Goal: Task Accomplishment & Management: Manage account settings

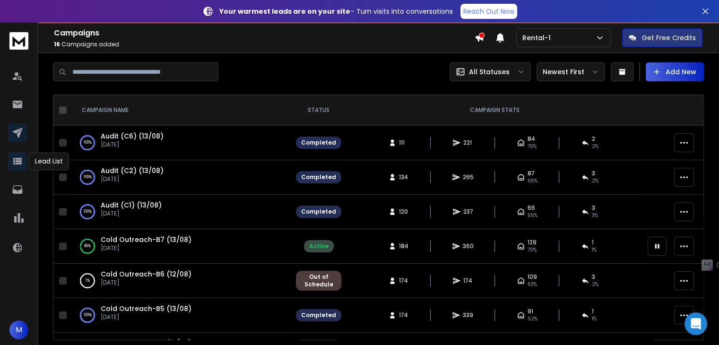
click at [20, 160] on icon at bounding box center [17, 161] width 11 height 11
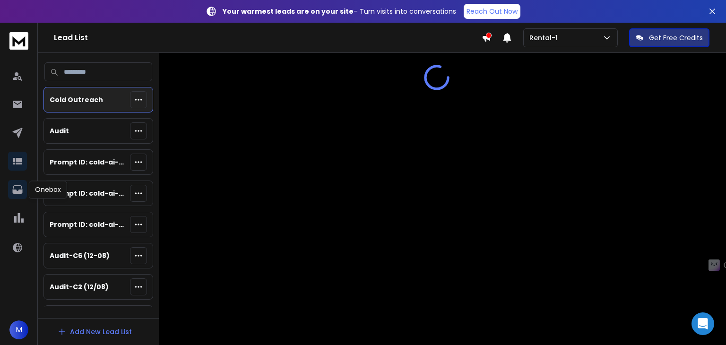
click at [17, 189] on icon at bounding box center [17, 189] width 11 height 11
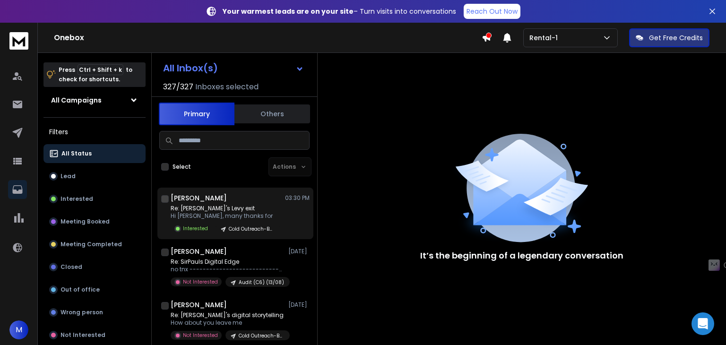
click at [229, 205] on p "Re: [PERSON_NAME]'s Levy exit" at bounding box center [225, 209] width 109 height 8
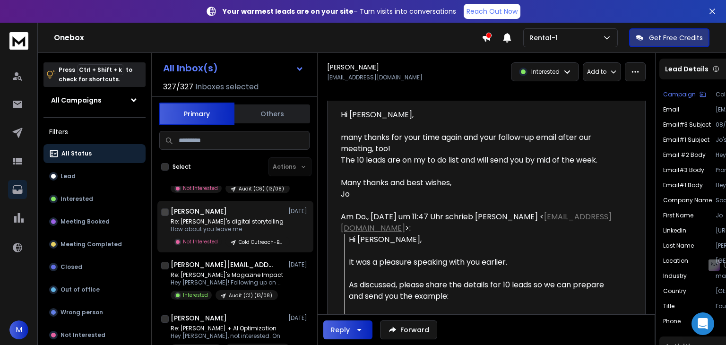
scroll to position [95, 0]
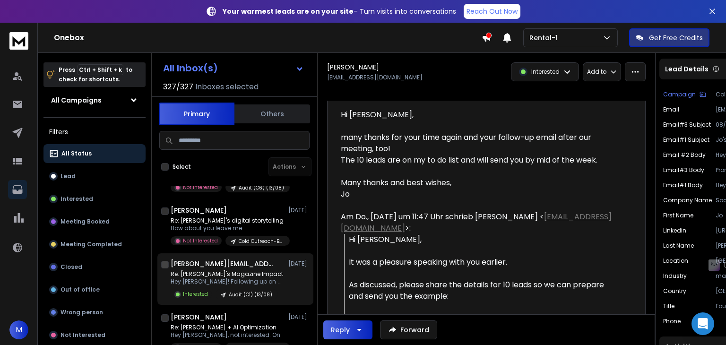
click at [255, 273] on p "Re: [PERSON_NAME]'s Magazine Impact" at bounding box center [227, 274] width 113 height 8
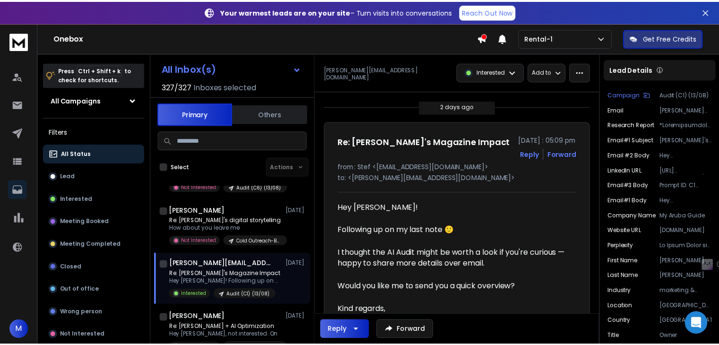
scroll to position [0, 0]
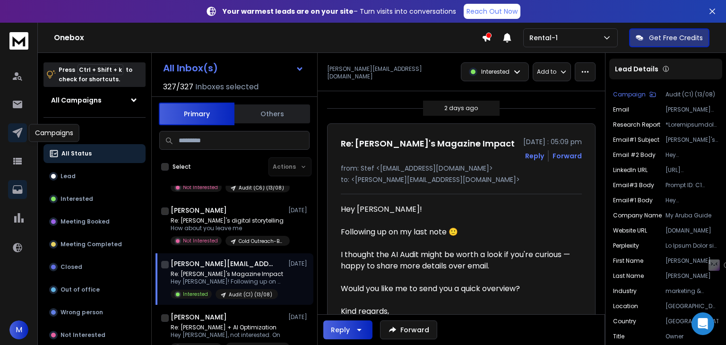
click at [13, 129] on icon at bounding box center [17, 132] width 11 height 11
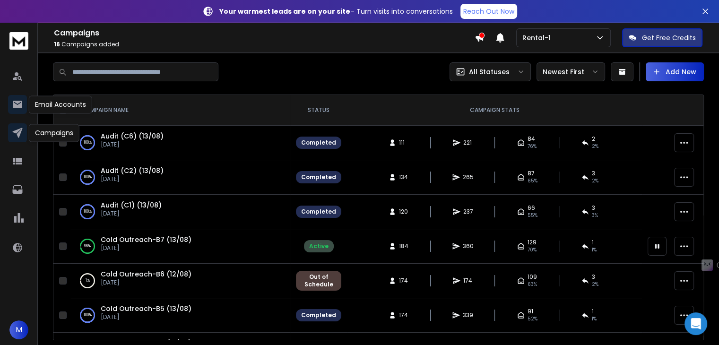
click at [19, 97] on link at bounding box center [17, 104] width 19 height 19
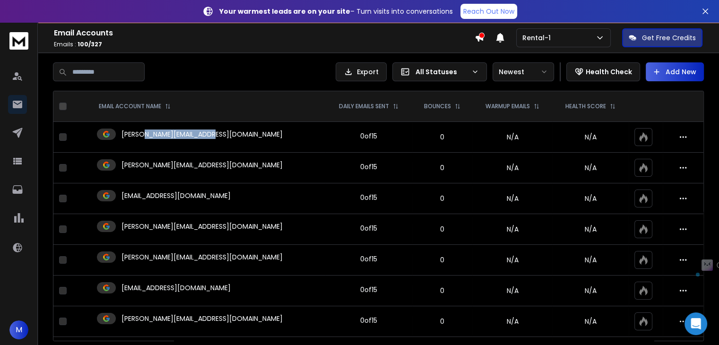
copy p "[DOMAIN_NAME]"
drag, startPoint x: 209, startPoint y: 131, endPoint x: 138, endPoint y: 132, distance: 70.9
click at [138, 132] on div "[PERSON_NAME][EMAIL_ADDRESS][DOMAIN_NAME]" at bounding box center [208, 134] width 223 height 11
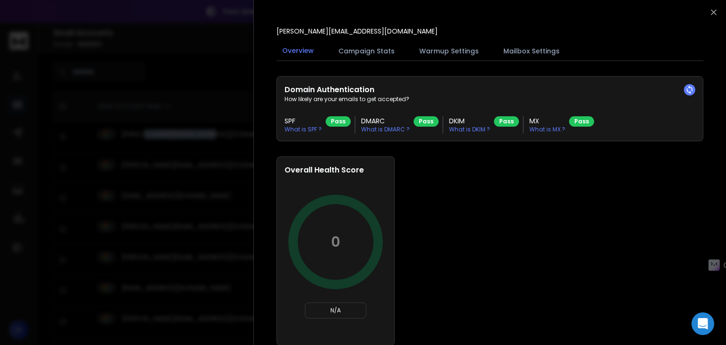
click at [145, 176] on div at bounding box center [363, 172] width 726 height 345
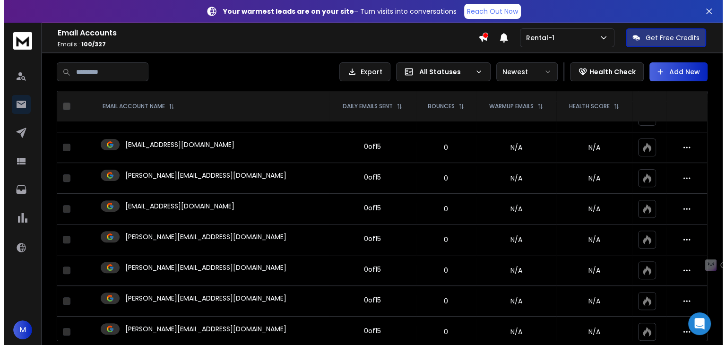
scroll to position [425, 0]
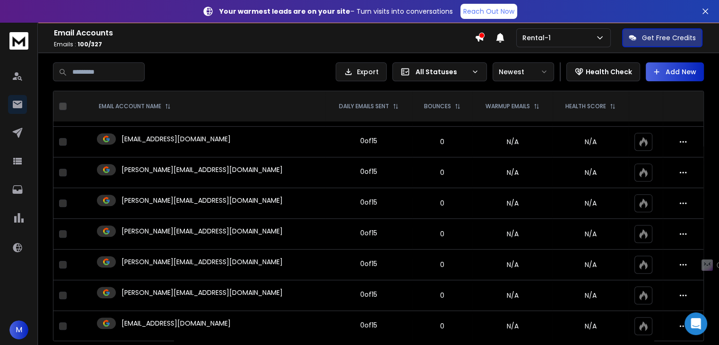
click at [438, 77] on div "All Statuses" at bounding box center [439, 71] width 95 height 19
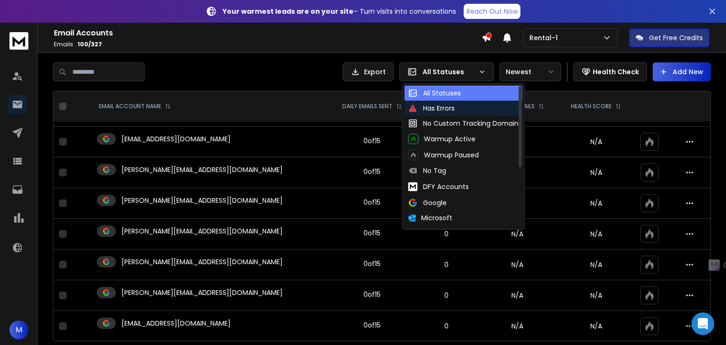
click at [435, 114] on div "Has Errors" at bounding box center [463, 108] width 118 height 15
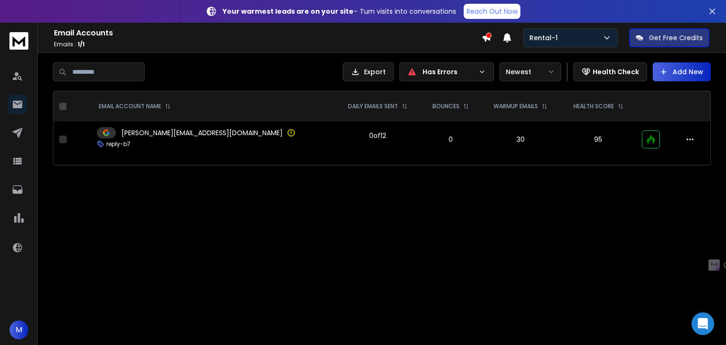
click at [538, 40] on p "Rental-1" at bounding box center [545, 37] width 32 height 9
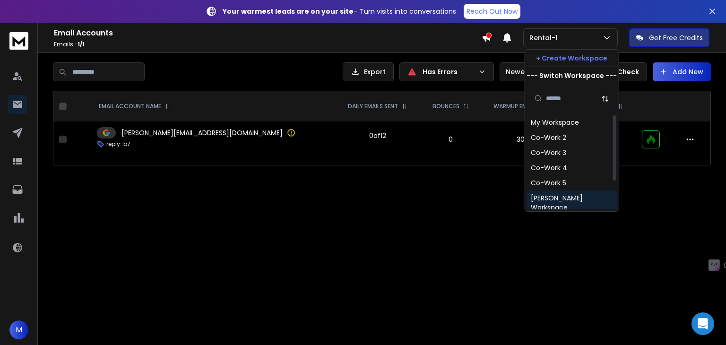
click at [561, 201] on div "[PERSON_NAME] Workspace" at bounding box center [572, 202] width 82 height 19
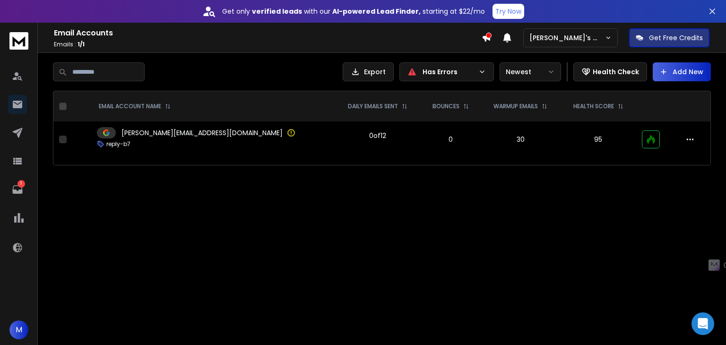
click at [439, 71] on p "Has Errors" at bounding box center [449, 71] width 52 height 9
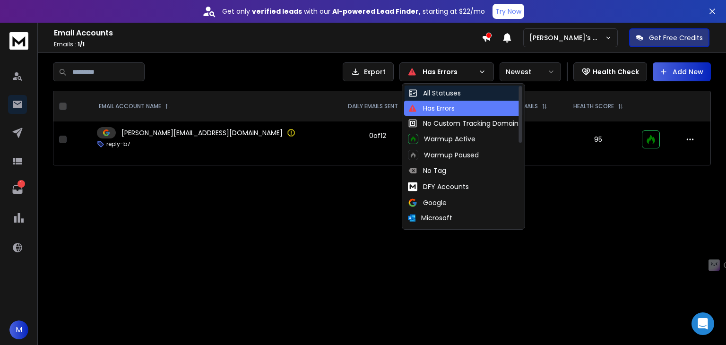
click at [422, 95] on div "All Statuses" at bounding box center [434, 92] width 53 height 9
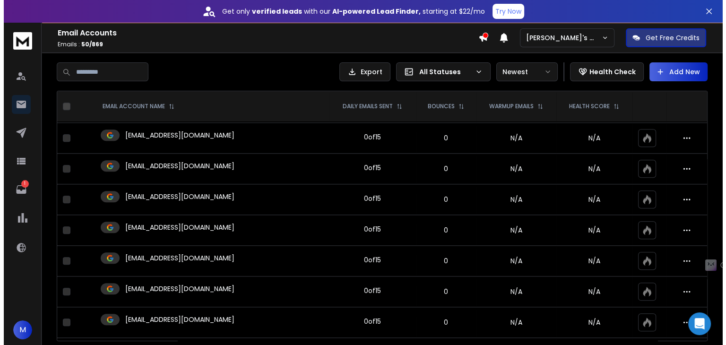
scroll to position [1014, 0]
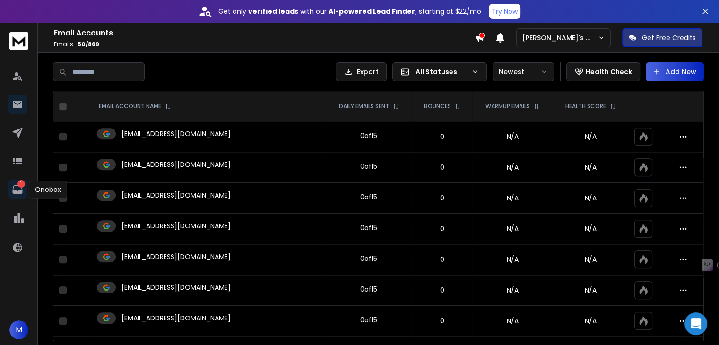
click at [18, 185] on p "1" at bounding box center [21, 184] width 8 height 8
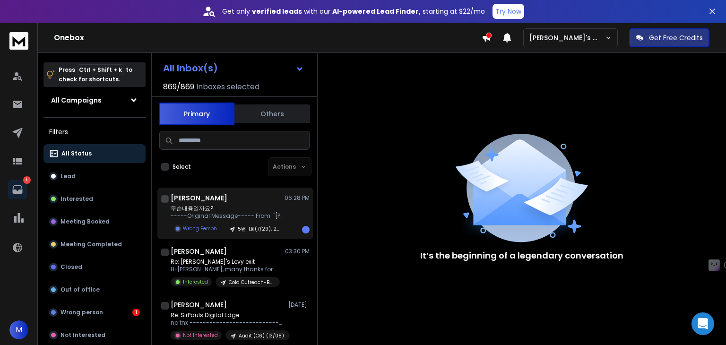
click at [244, 193] on div "이승훈 06:28 PM 무슨내용일까요? -----Original Message----- From: "Alba Elder" Wrong Perso…" at bounding box center [235, 214] width 156 height 52
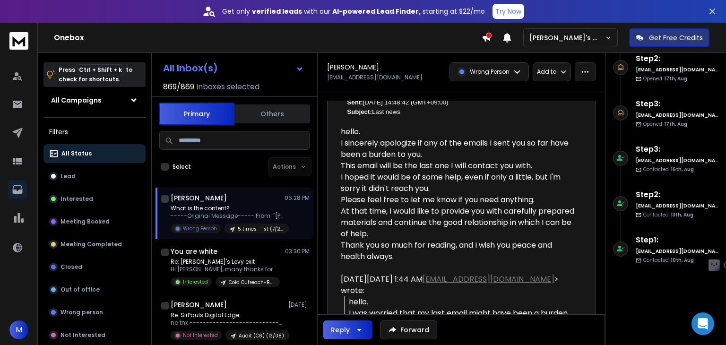
scroll to position [158, 0]
